Goal: Check status

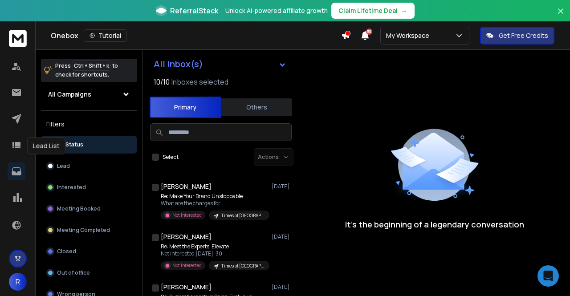
click at [16, 143] on icon at bounding box center [16, 145] width 8 height 6
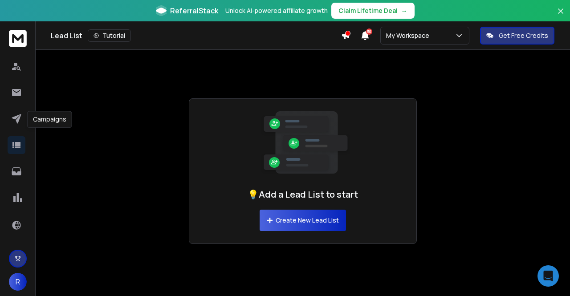
click at [23, 122] on link at bounding box center [17, 119] width 18 height 18
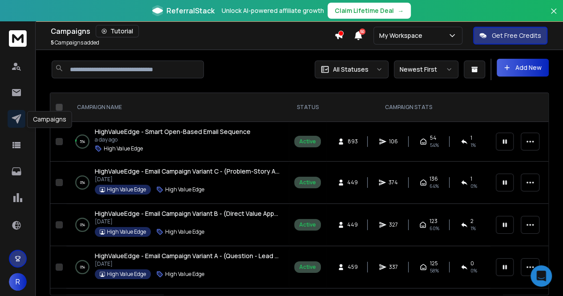
click at [192, 135] on span "HighValueEdge - Smart Open-Based Email Sequence" at bounding box center [173, 131] width 156 height 8
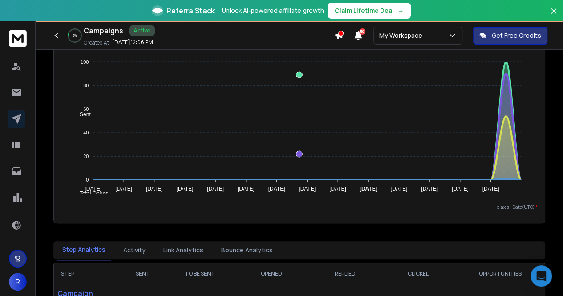
scroll to position [208, 0]
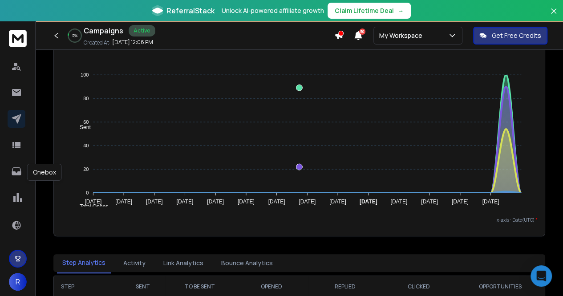
click at [20, 175] on icon at bounding box center [16, 171] width 9 height 8
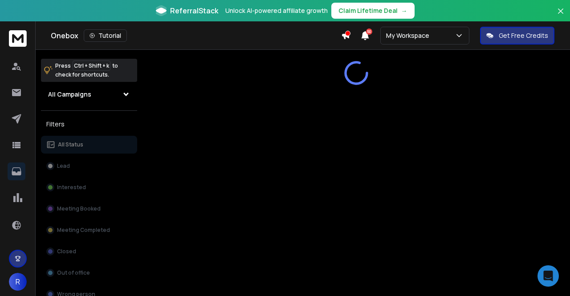
click at [459, 32] on icon "button" at bounding box center [458, 35] width 9 height 9
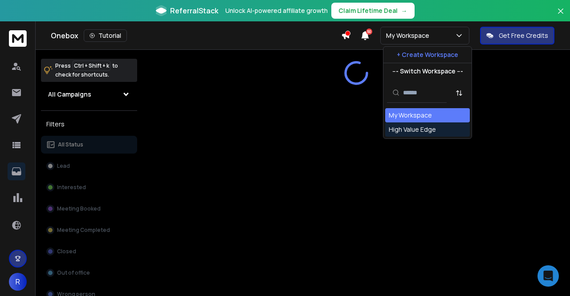
click at [426, 126] on div "High Value Edge" at bounding box center [412, 129] width 47 height 9
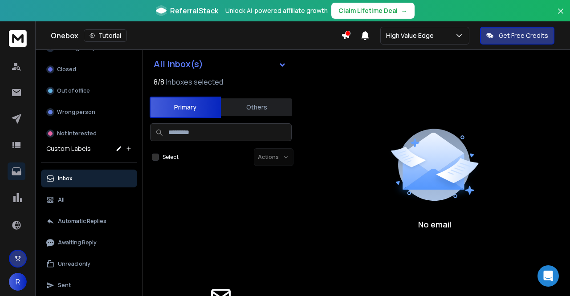
scroll to position [223, 0]
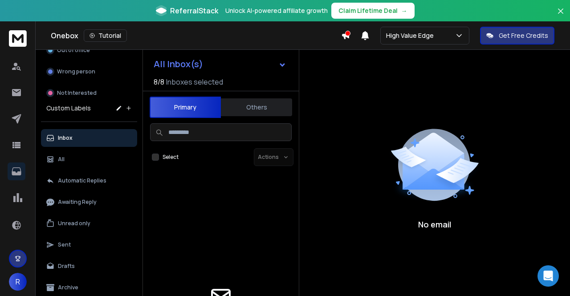
click at [75, 158] on button "All" at bounding box center [89, 159] width 96 height 18
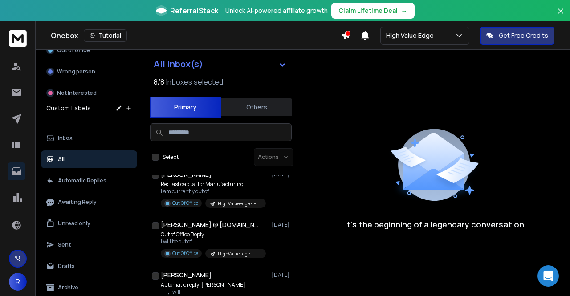
scroll to position [0, 0]
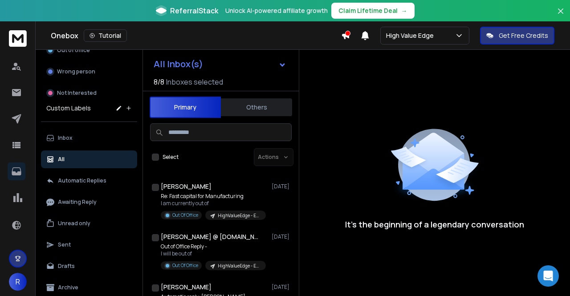
click at [282, 159] on div "Actions" at bounding box center [274, 157] width 40 height 18
click at [287, 157] on div "Actions" at bounding box center [274, 157] width 40 height 18
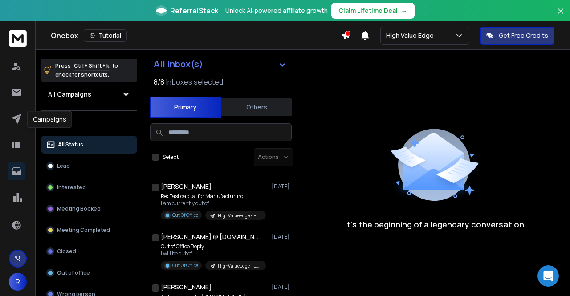
click at [22, 121] on link at bounding box center [17, 119] width 18 height 18
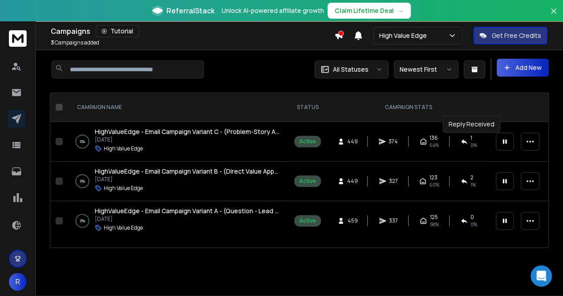
click at [473, 138] on p "1 0 %" at bounding box center [474, 141] width 9 height 14
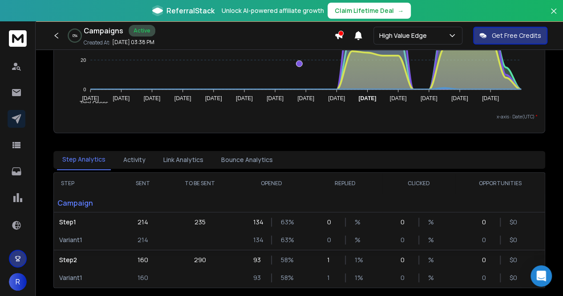
scroll to position [318, 0]
